Goal: Task Accomplishment & Management: Manage account settings

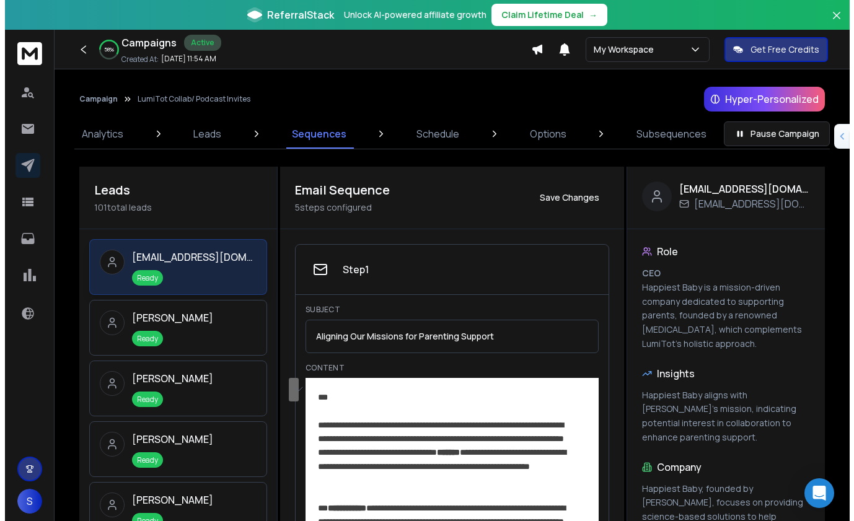
scroll to position [316, 0]
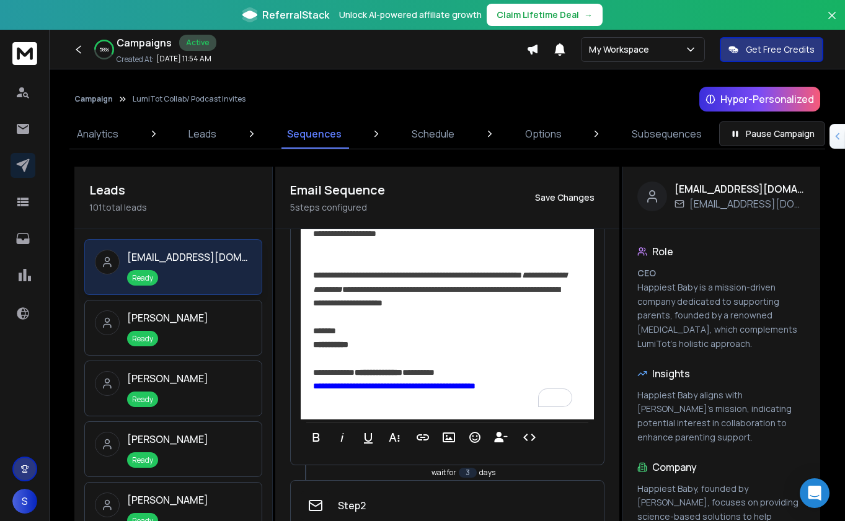
click at [141, 259] on h3 "[EMAIL_ADDRESS][DOMAIN_NAME]" at bounding box center [189, 257] width 125 height 15
click at [189, 140] on link "Leads" at bounding box center [202, 134] width 43 height 30
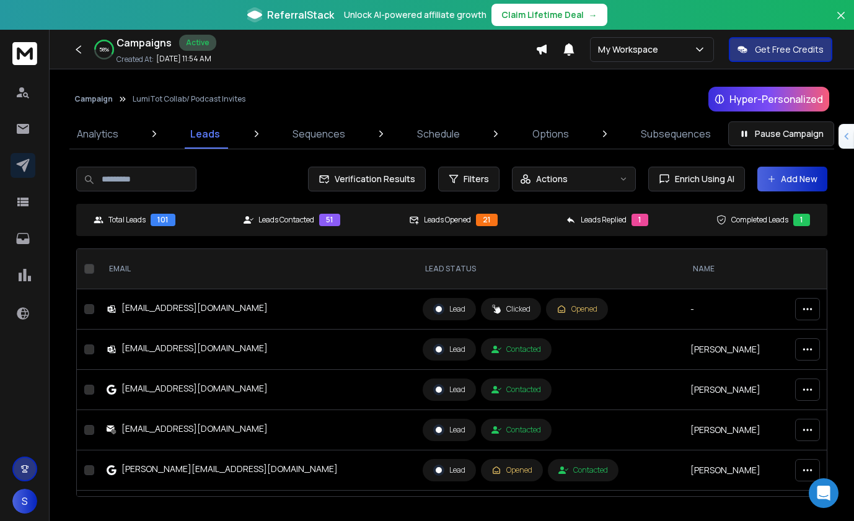
click at [95, 306] on div at bounding box center [91, 309] width 15 height 10
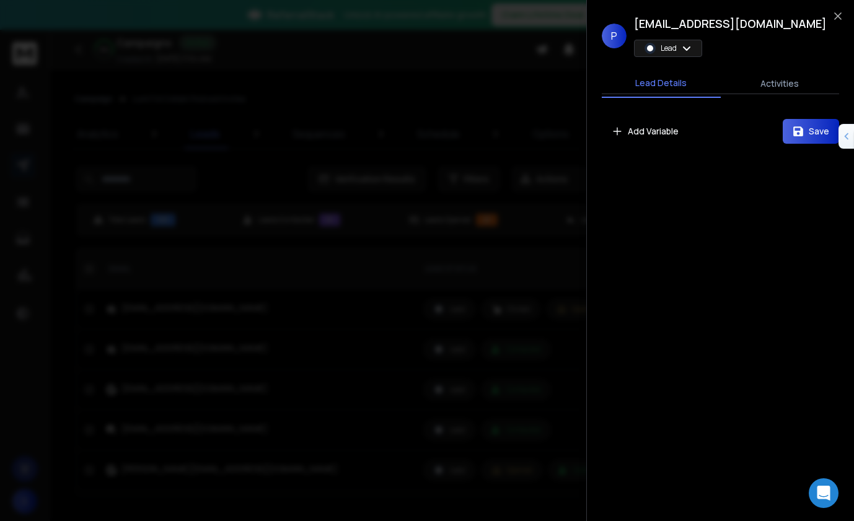
click at [148, 299] on div at bounding box center [427, 260] width 854 height 521
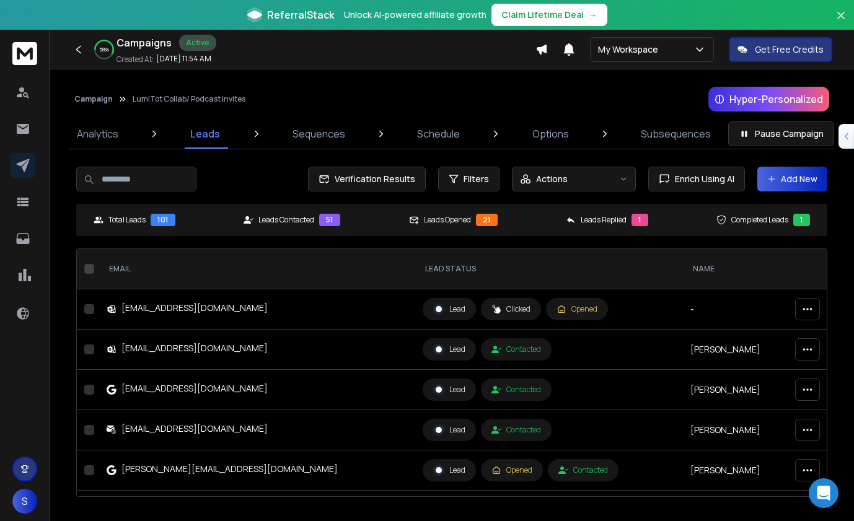
click at [92, 310] on button "button" at bounding box center [89, 309] width 10 height 10
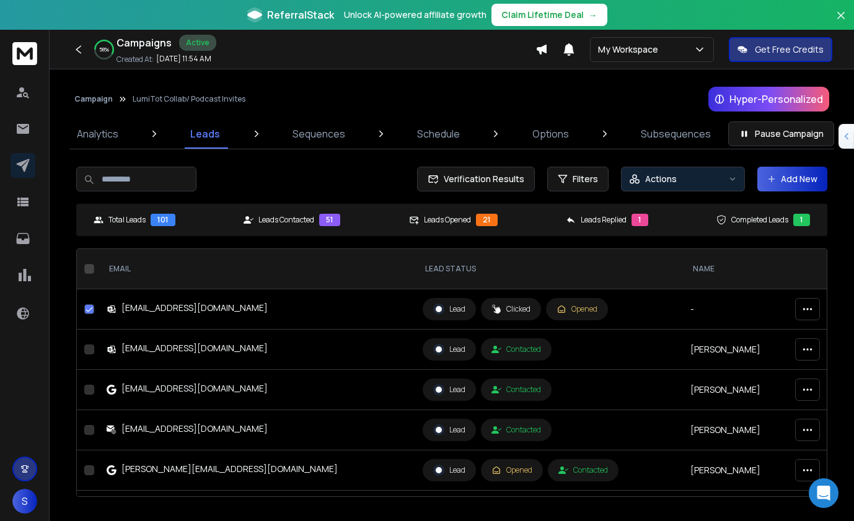
click at [745, 176] on button "Actions" at bounding box center [683, 179] width 124 height 25
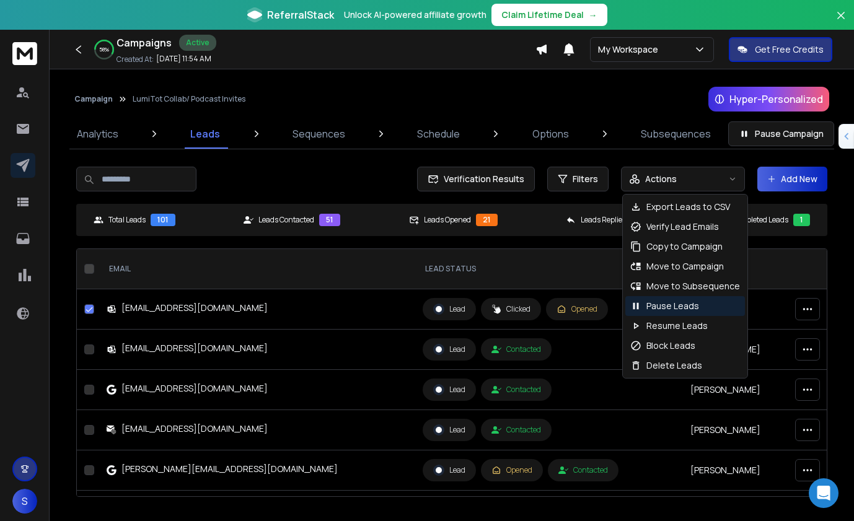
click at [680, 302] on p "Pause Leads" at bounding box center [673, 306] width 53 height 12
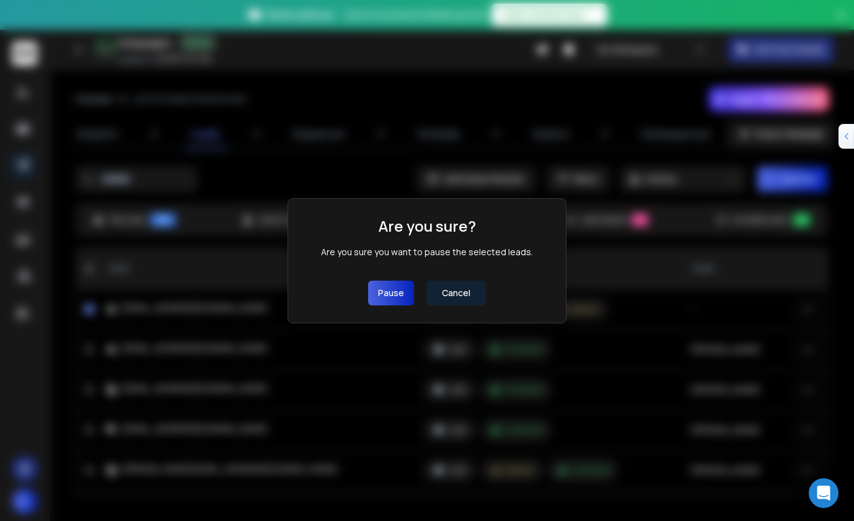
drag, startPoint x: 389, startPoint y: 295, endPoint x: 404, endPoint y: 291, distance: 15.2
click at [389, 295] on button "Pause" at bounding box center [391, 293] width 46 height 25
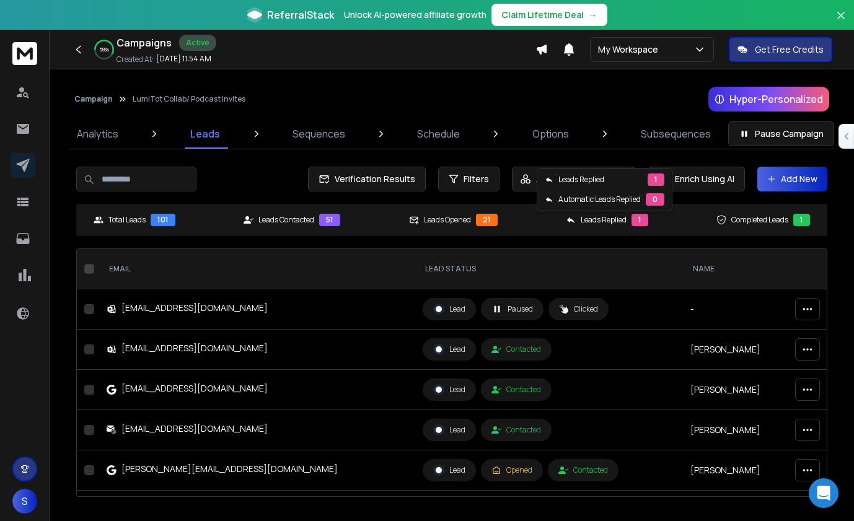
click at [593, 218] on p "Leads Replied" at bounding box center [604, 220] width 46 height 10
click at [592, 221] on p "Leads Replied" at bounding box center [604, 220] width 46 height 10
click at [613, 225] on div "Leads Replied 1" at bounding box center [607, 220] width 82 height 12
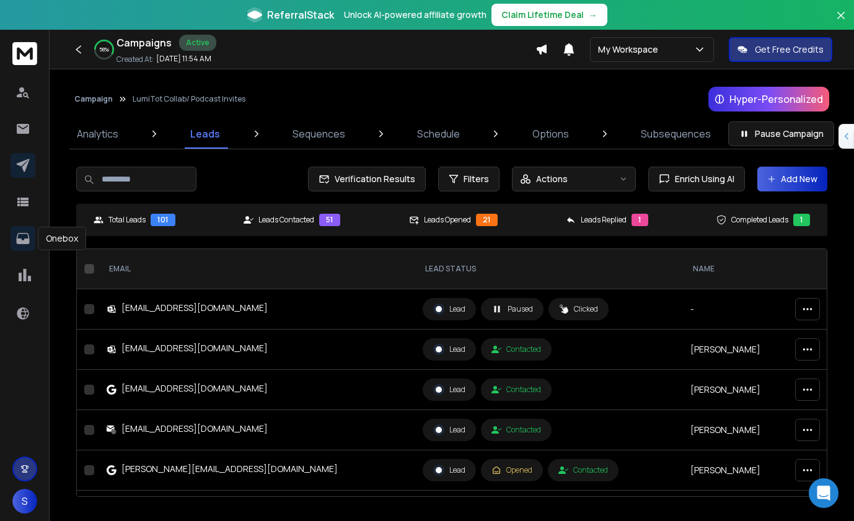
click at [24, 240] on icon at bounding box center [22, 238] width 13 height 11
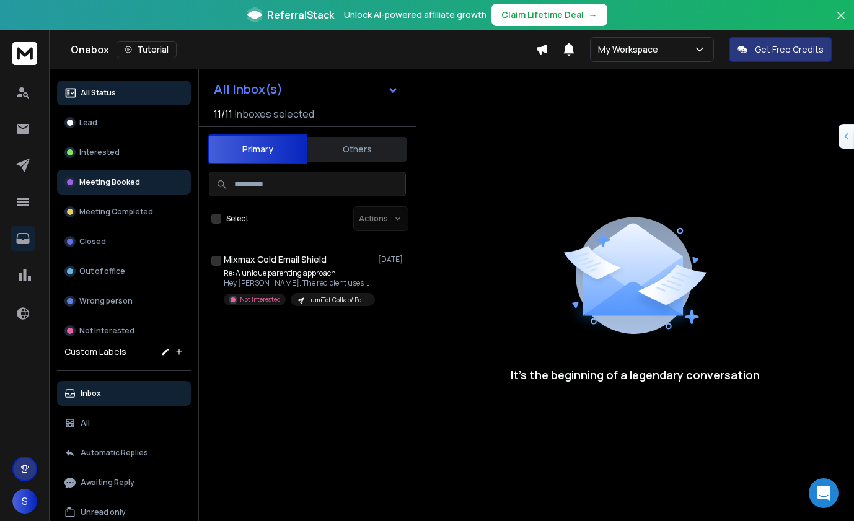
scroll to position [221, 0]
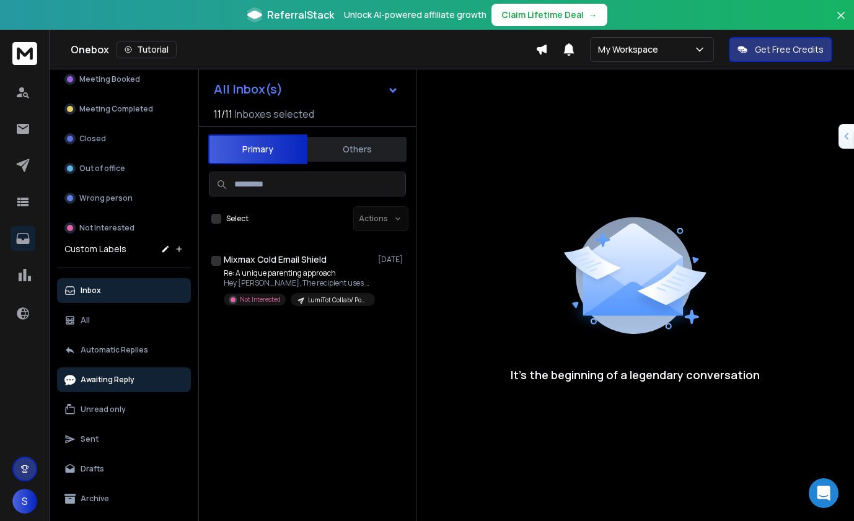
click at [124, 368] on button "Awaiting Reply" at bounding box center [124, 380] width 134 height 25
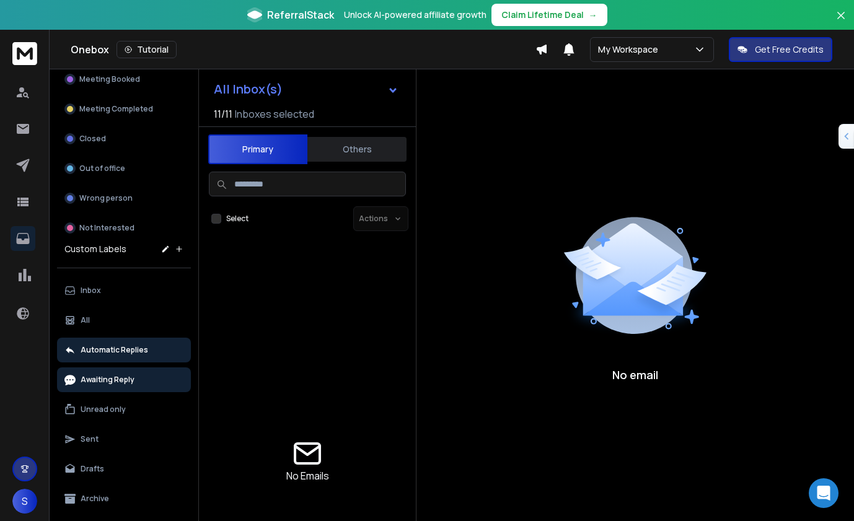
click at [108, 345] on p "Automatic Replies" at bounding box center [115, 350] width 68 height 10
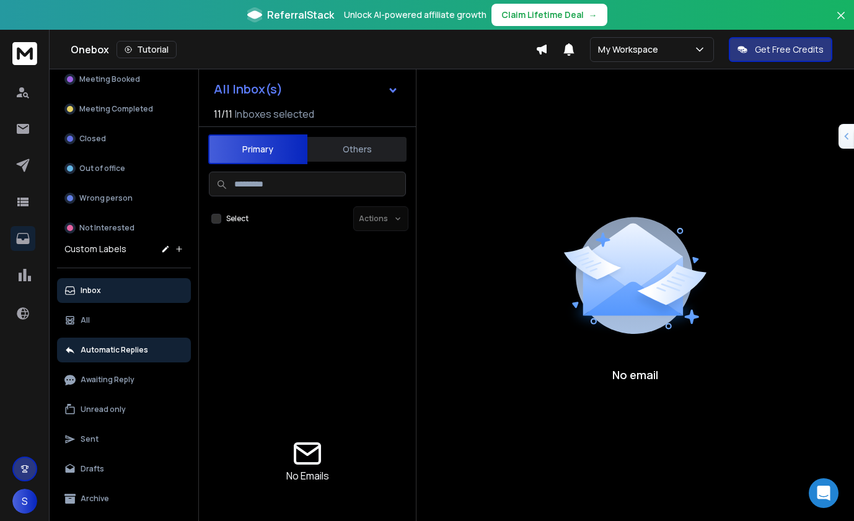
click at [77, 285] on div "Inbox" at bounding box center [82, 290] width 37 height 15
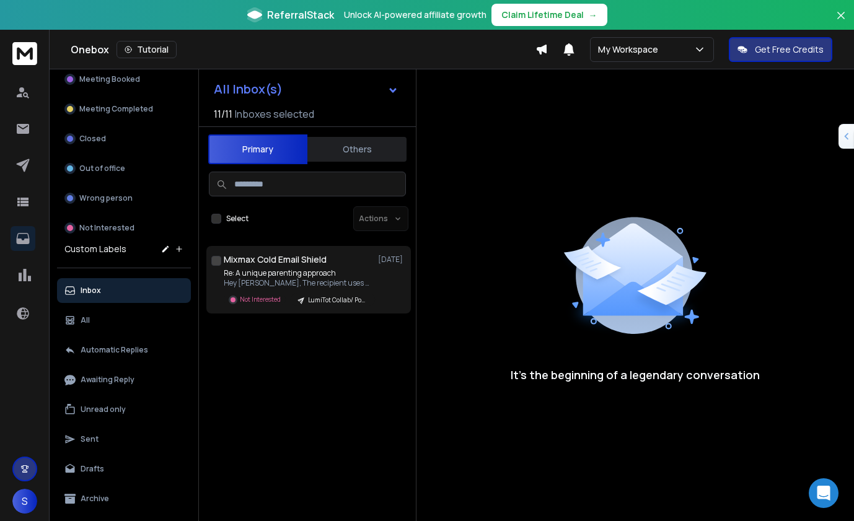
click at [298, 272] on p "Re: A unique parenting approach" at bounding box center [298, 273] width 149 height 10
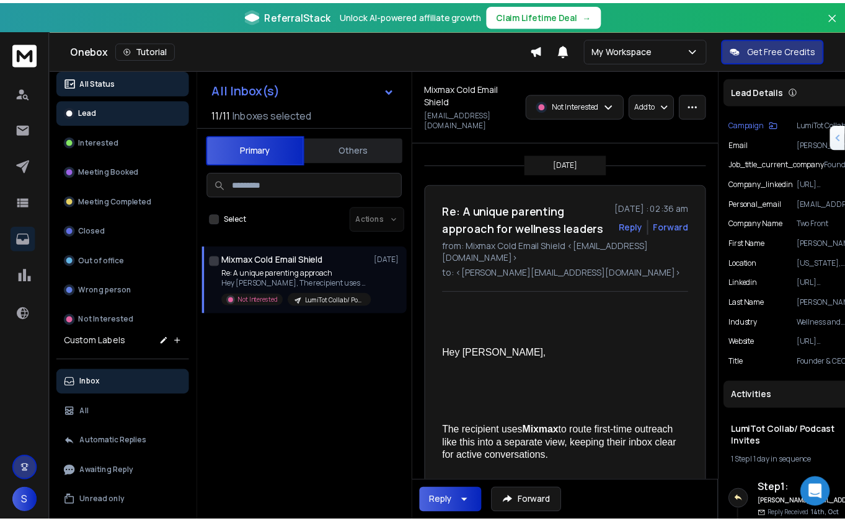
scroll to position [0, 0]
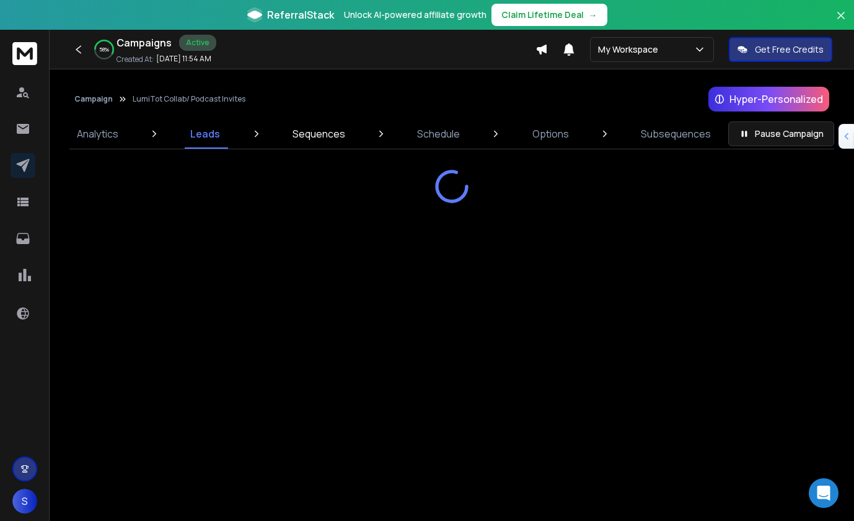
click at [306, 131] on p "Sequences" at bounding box center [319, 133] width 53 height 15
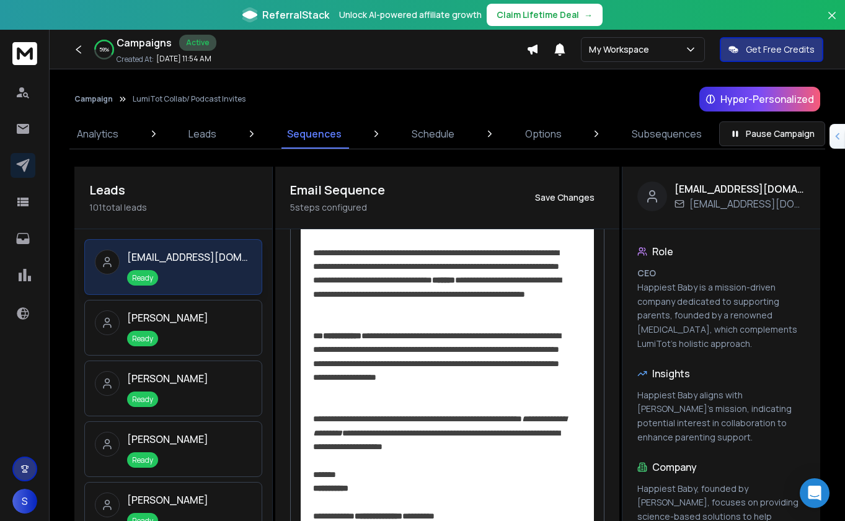
scroll to position [228, 0]
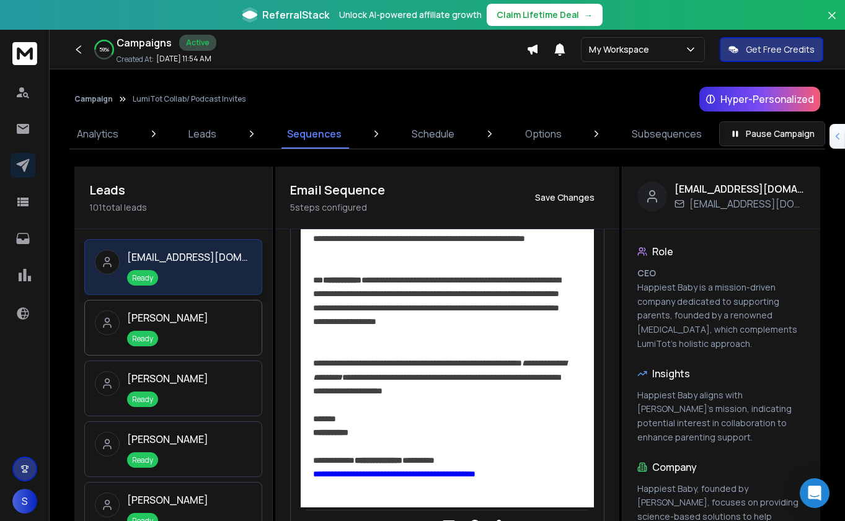
click at [176, 314] on h3 "[PERSON_NAME]" at bounding box center [167, 318] width 81 height 15
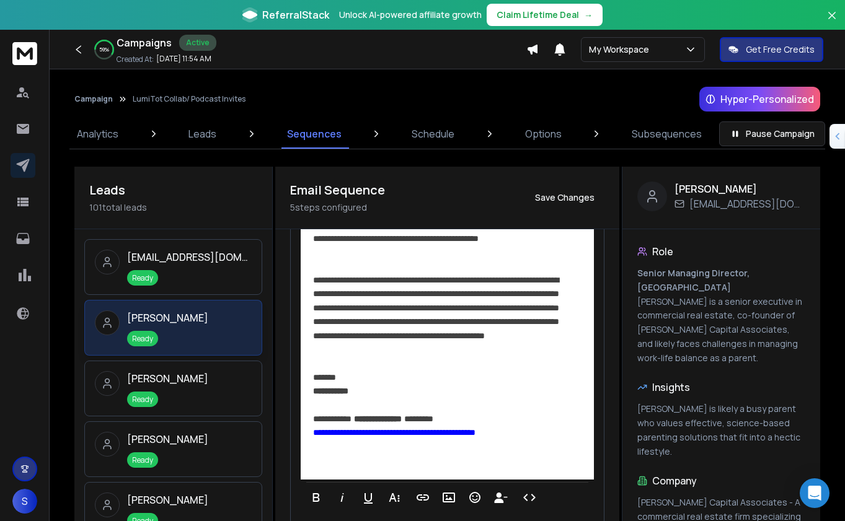
click at [195, 321] on h3 "[PERSON_NAME]" at bounding box center [167, 318] width 81 height 15
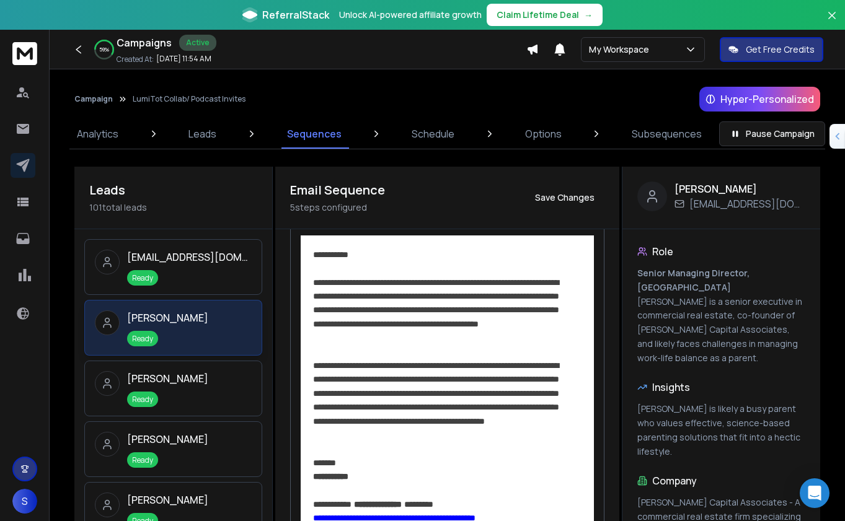
scroll to position [150, 0]
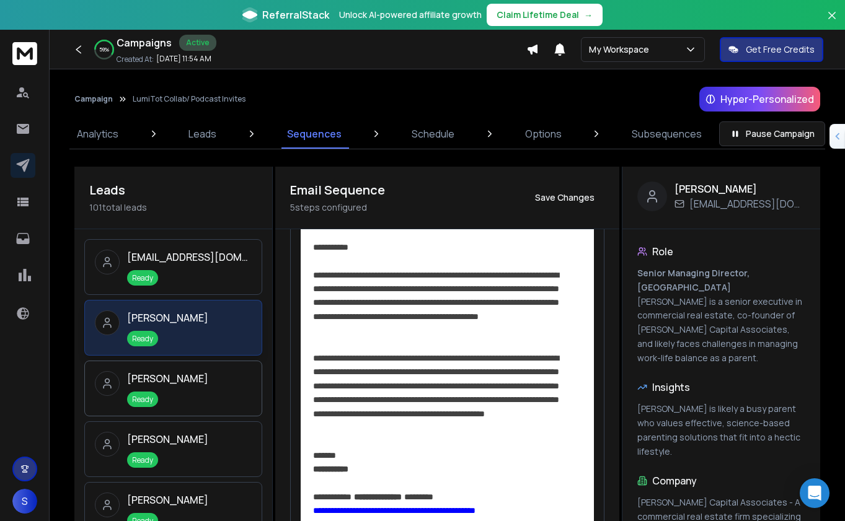
click at [188, 394] on div "Ready" at bounding box center [189, 398] width 125 height 15
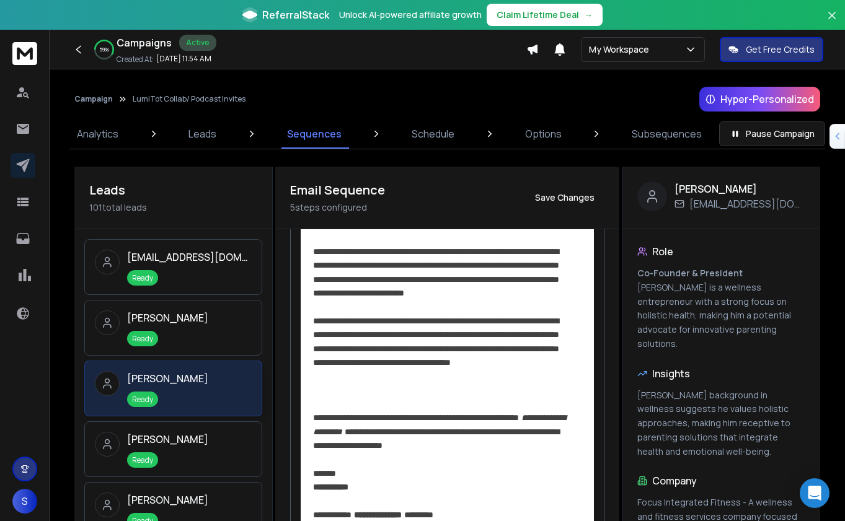
scroll to position [157, 0]
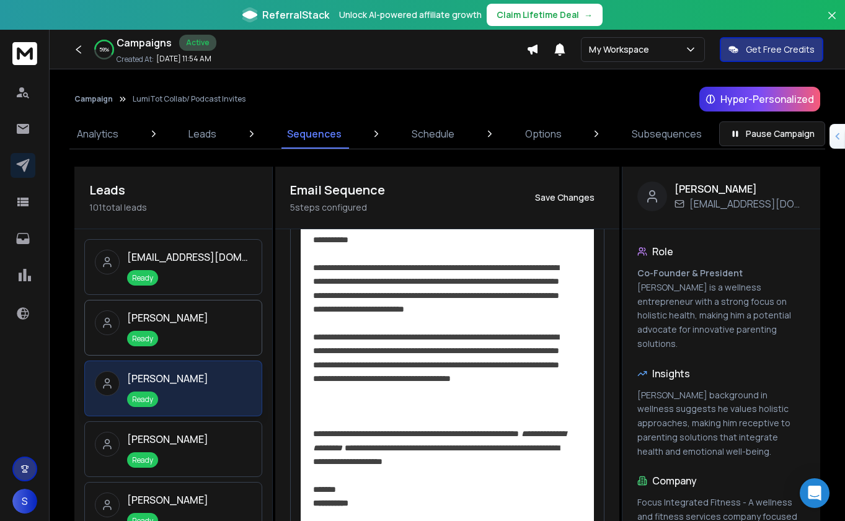
click at [194, 324] on h3 "[PERSON_NAME]" at bounding box center [167, 318] width 81 height 15
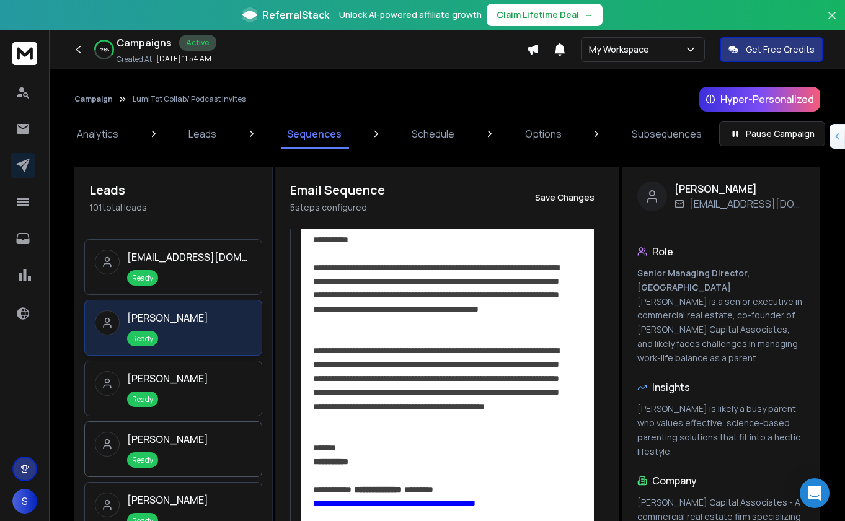
click at [202, 455] on div "Ready" at bounding box center [189, 459] width 125 height 15
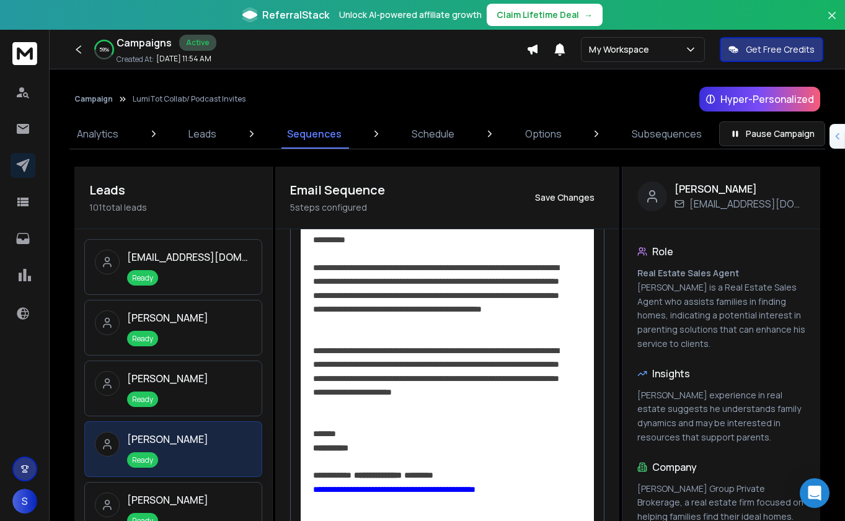
scroll to position [149, 0]
